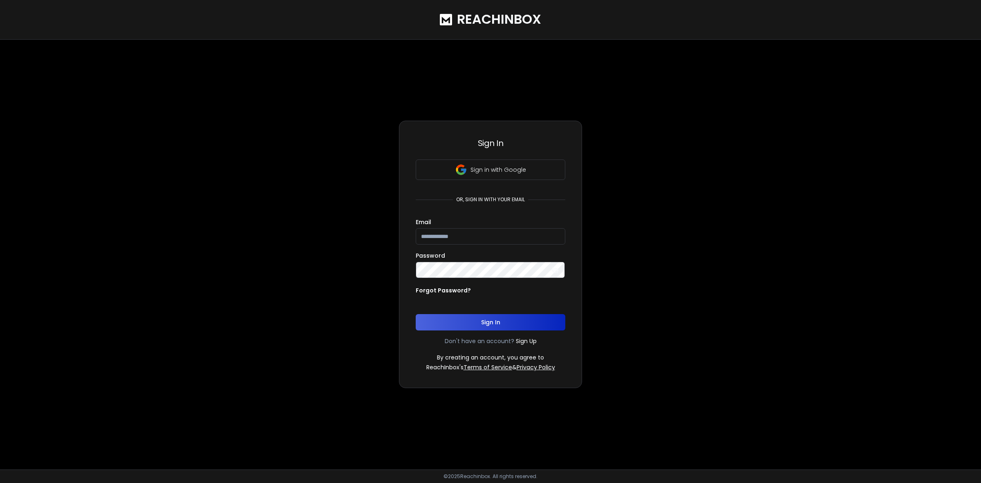
type input "**********"
click at [495, 325] on button "Sign In" at bounding box center [491, 322] width 150 height 16
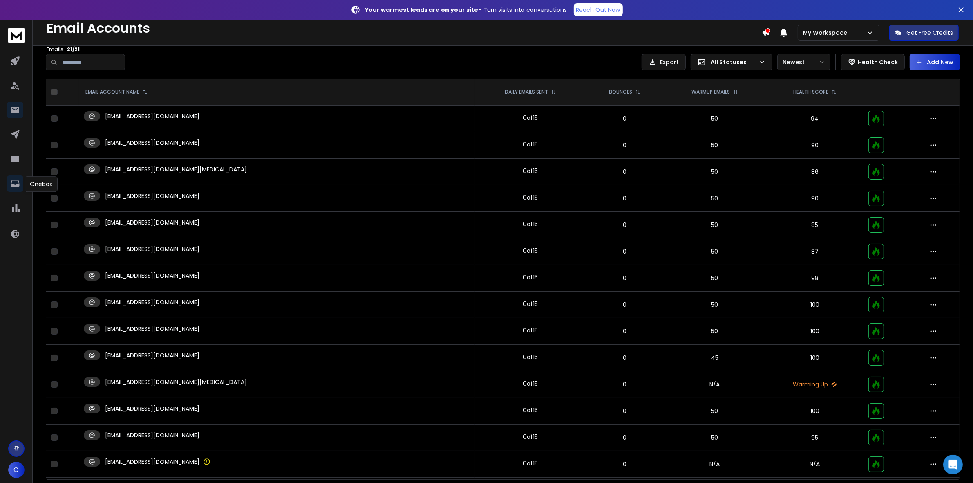
click at [18, 181] on icon at bounding box center [15, 184] width 10 height 10
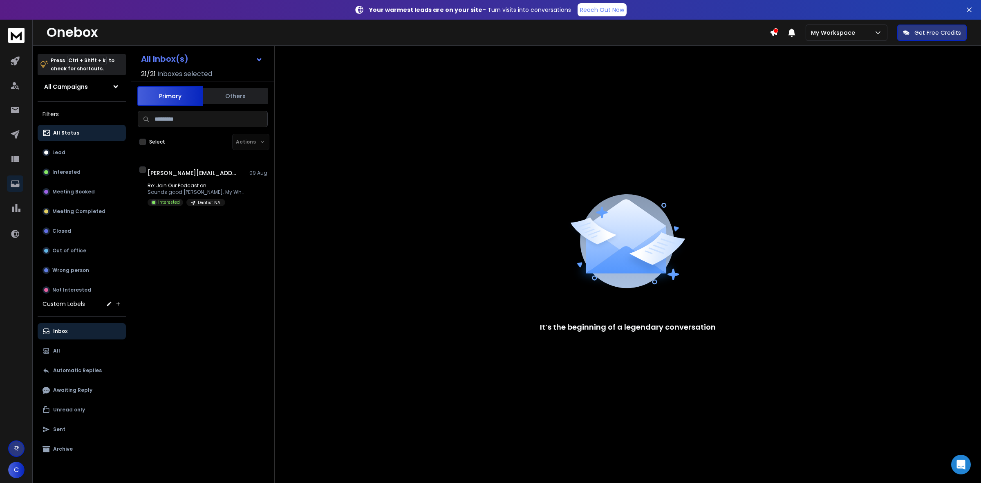
click at [246, 97] on button "Others" at bounding box center [235, 96] width 65 height 18
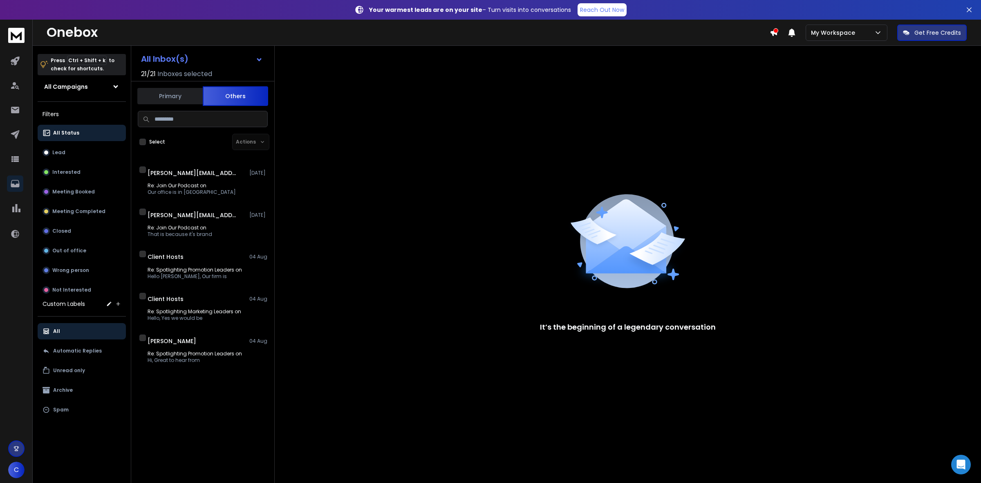
click at [163, 101] on button "Primary" at bounding box center [169, 96] width 65 height 18
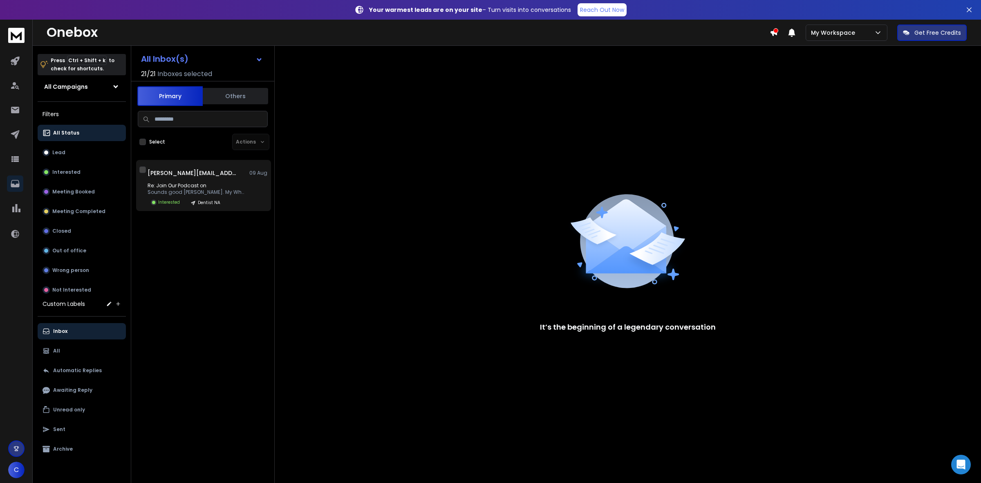
click at [219, 187] on p "Re: Join Our Podcast on" at bounding box center [197, 185] width 98 height 7
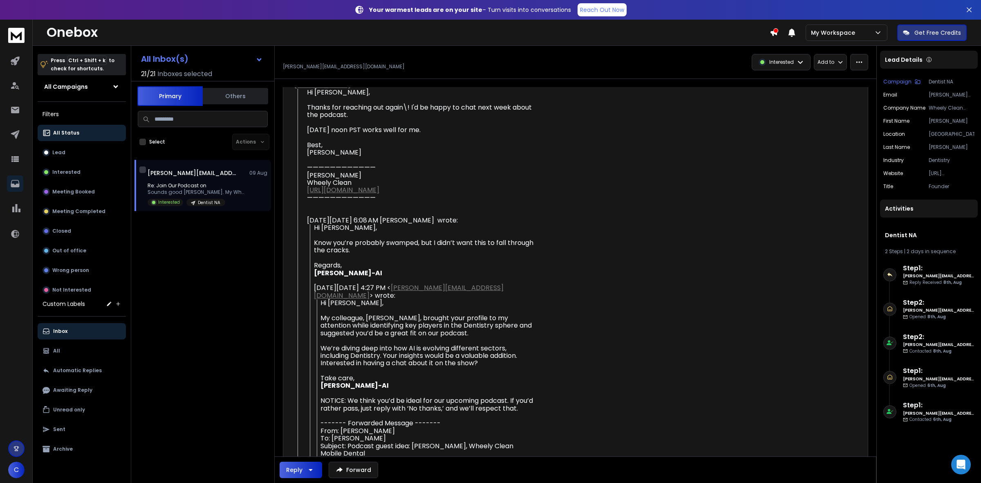
scroll to position [153, 0]
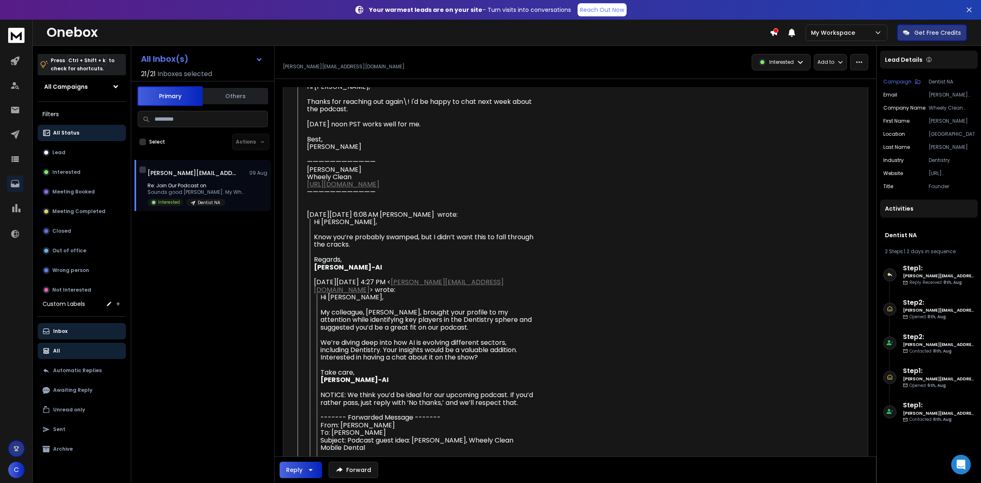
click at [66, 352] on button "All" at bounding box center [82, 351] width 88 height 16
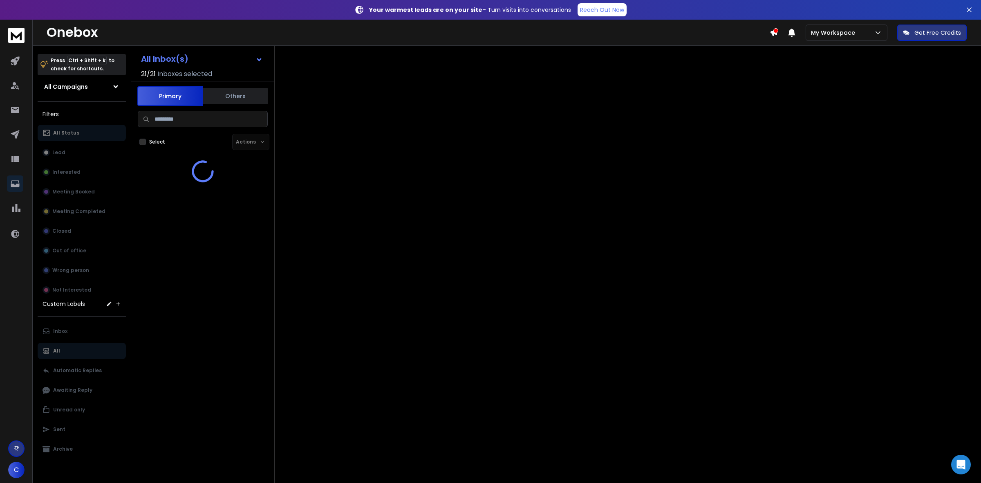
scroll to position [0, 0]
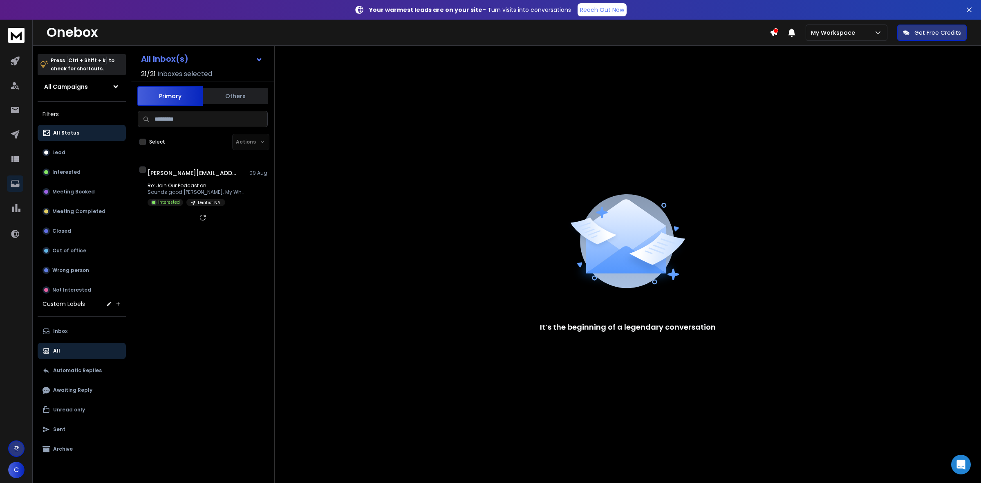
click at [228, 93] on button "Others" at bounding box center [235, 96] width 65 height 18
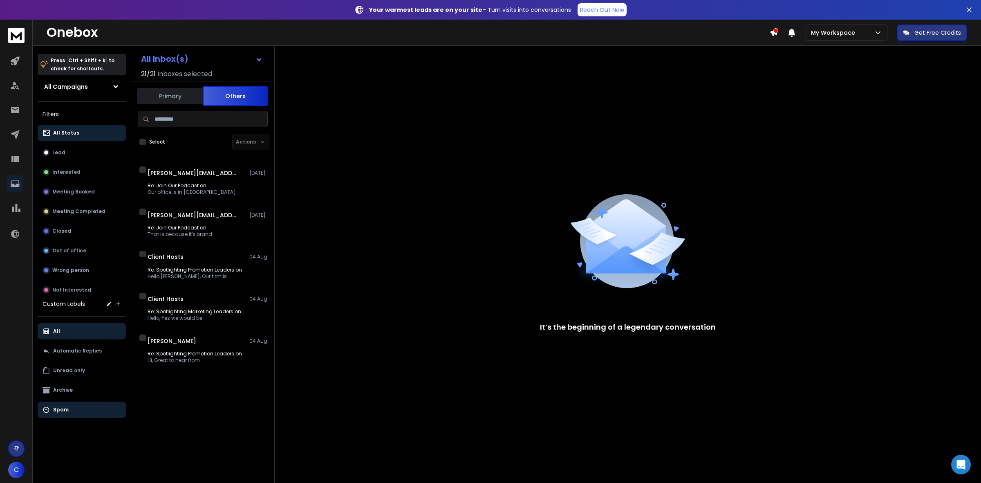
click at [63, 412] on p "Spam" at bounding box center [61, 409] width 16 height 7
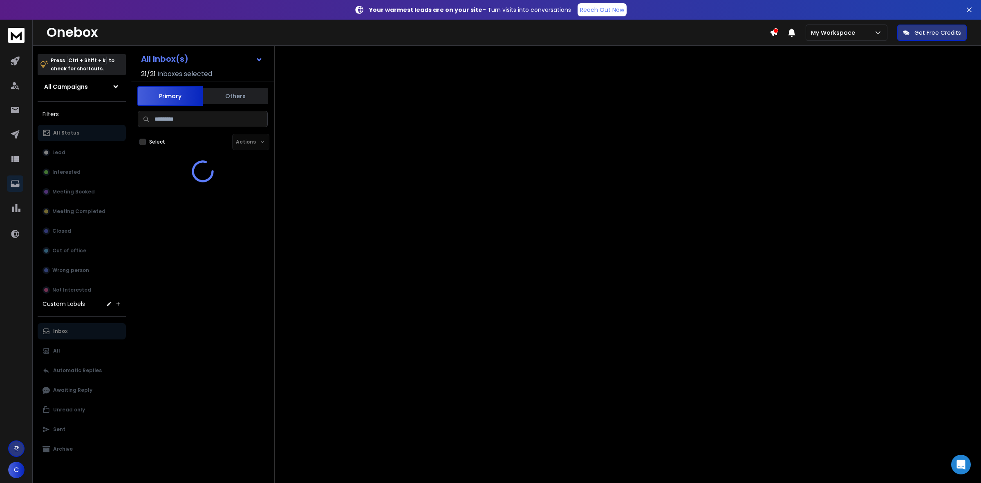
click at [173, 96] on button "Primary" at bounding box center [169, 96] width 65 height 20
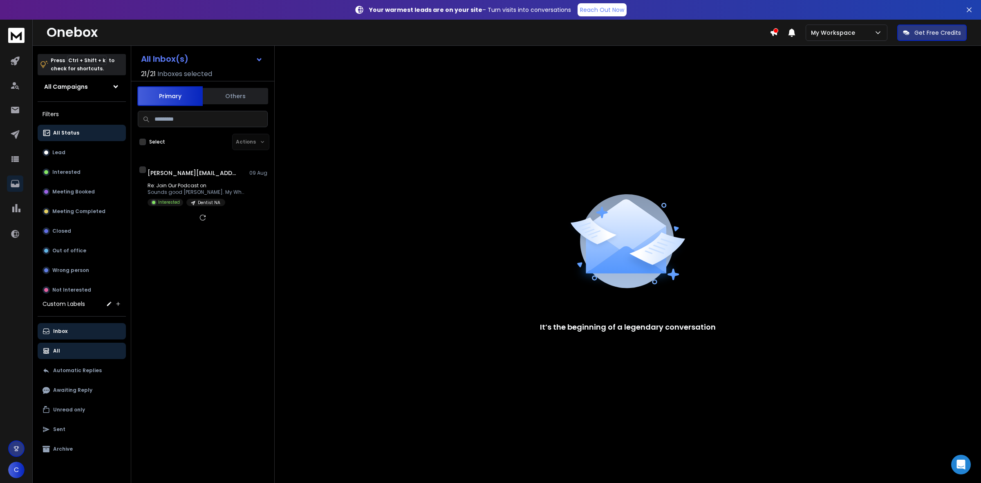
click at [58, 358] on button "All" at bounding box center [82, 351] width 88 height 16
click at [13, 133] on icon at bounding box center [15, 134] width 9 height 9
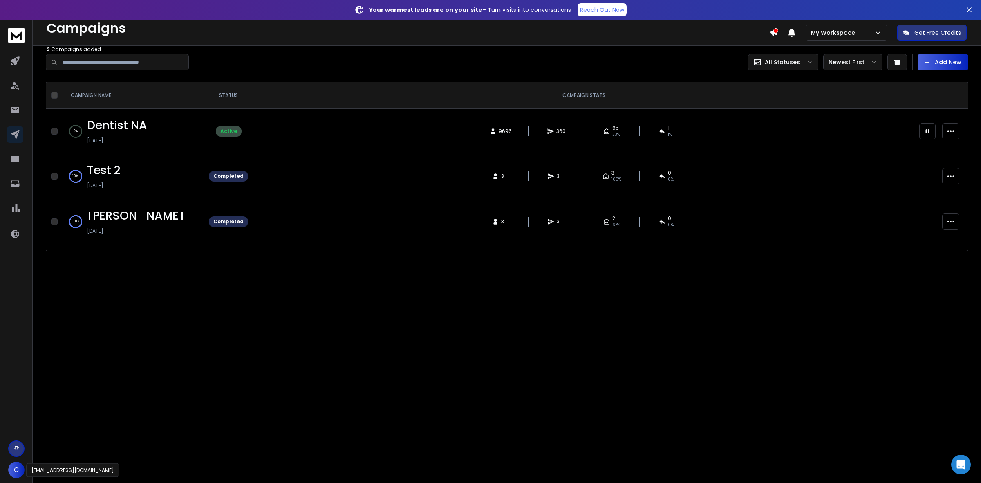
click at [13, 475] on span "C" at bounding box center [16, 470] width 16 height 16
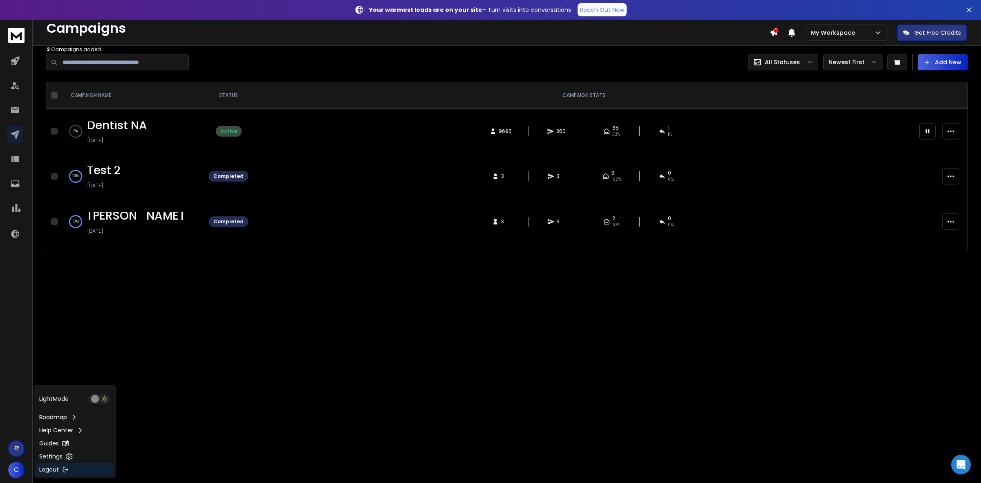
click at [78, 468] on div "Logout" at bounding box center [75, 469] width 78 height 13
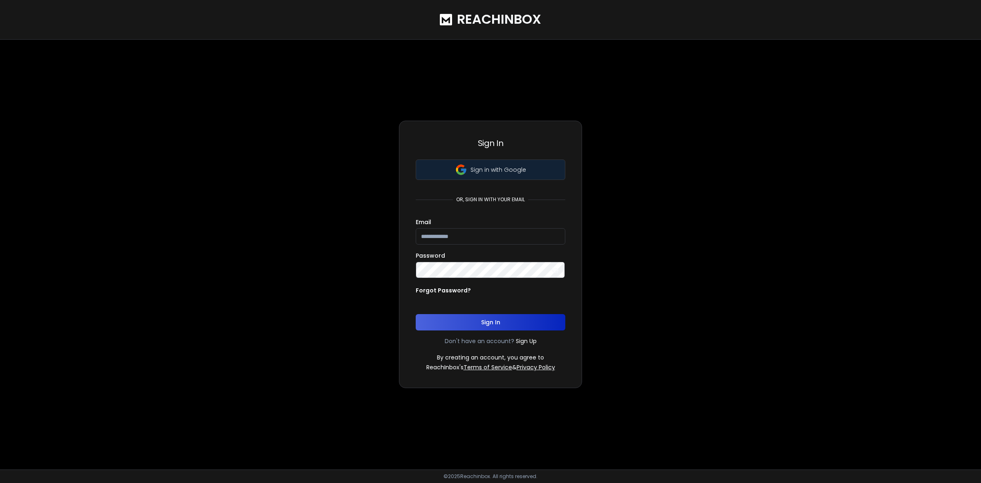
type input "**********"
click at [477, 176] on button "Sign in with Google" at bounding box center [491, 169] width 150 height 20
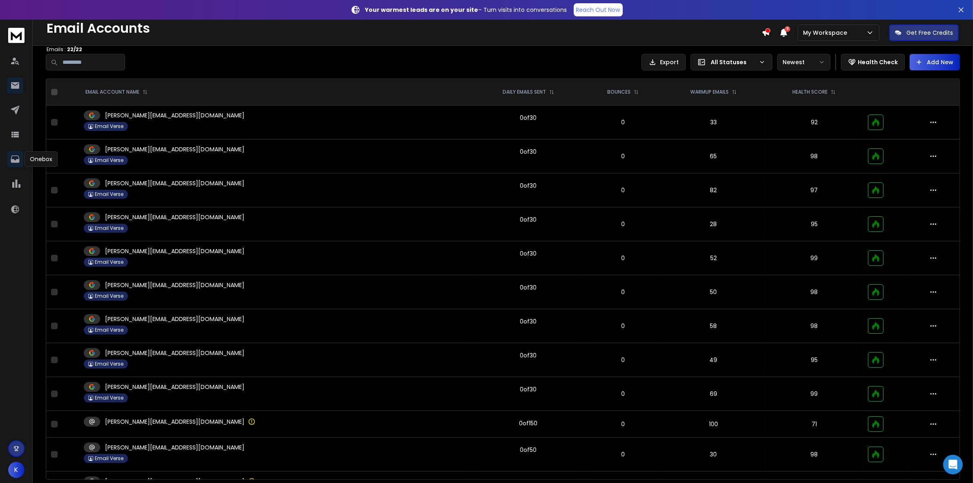
click at [15, 156] on icon at bounding box center [15, 158] width 9 height 7
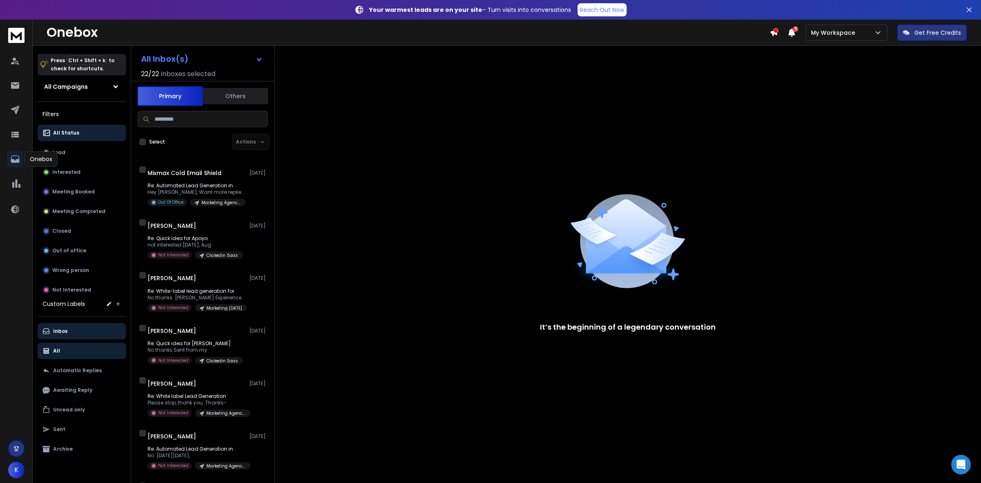
click at [64, 345] on button "All" at bounding box center [82, 351] width 88 height 16
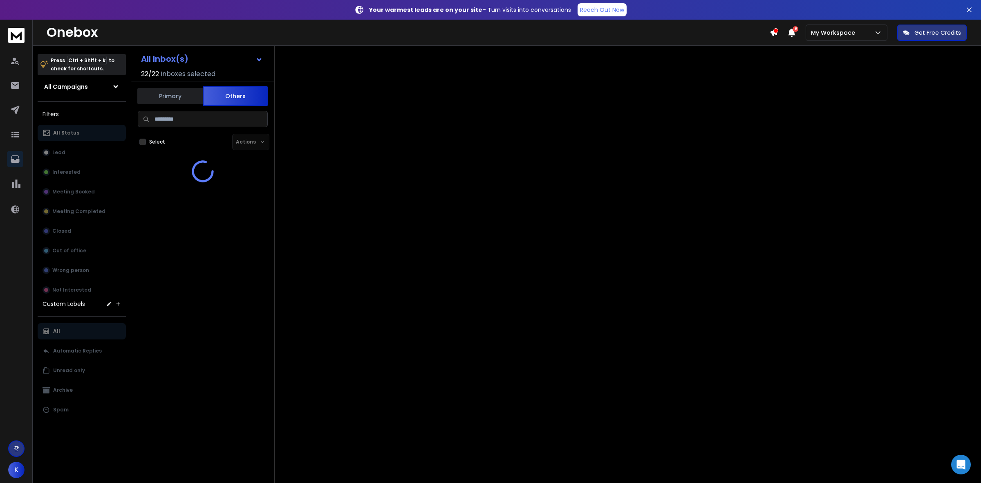
click at [240, 100] on button "Others" at bounding box center [235, 96] width 65 height 20
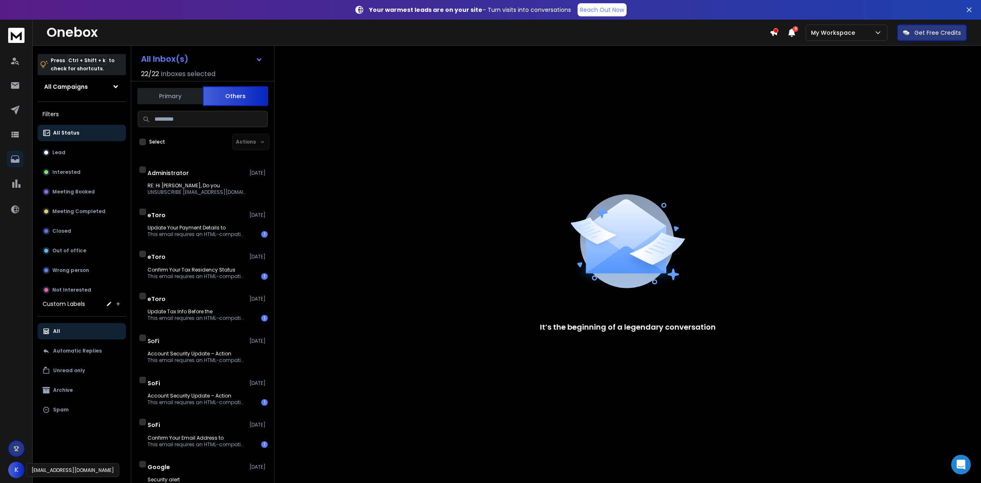
click at [19, 471] on span "K" at bounding box center [16, 470] width 16 height 16
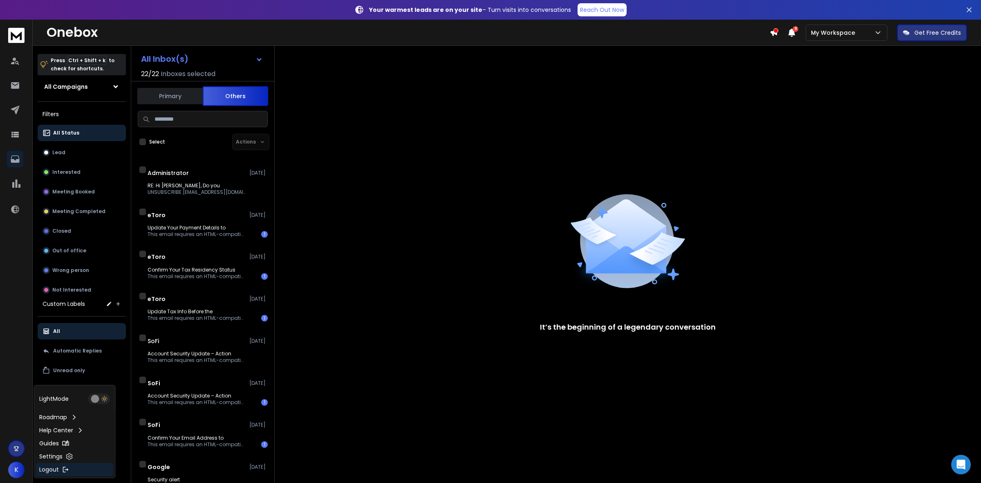
click at [74, 471] on div "Logout" at bounding box center [75, 469] width 78 height 13
